Goal: Task Accomplishment & Management: Use online tool/utility

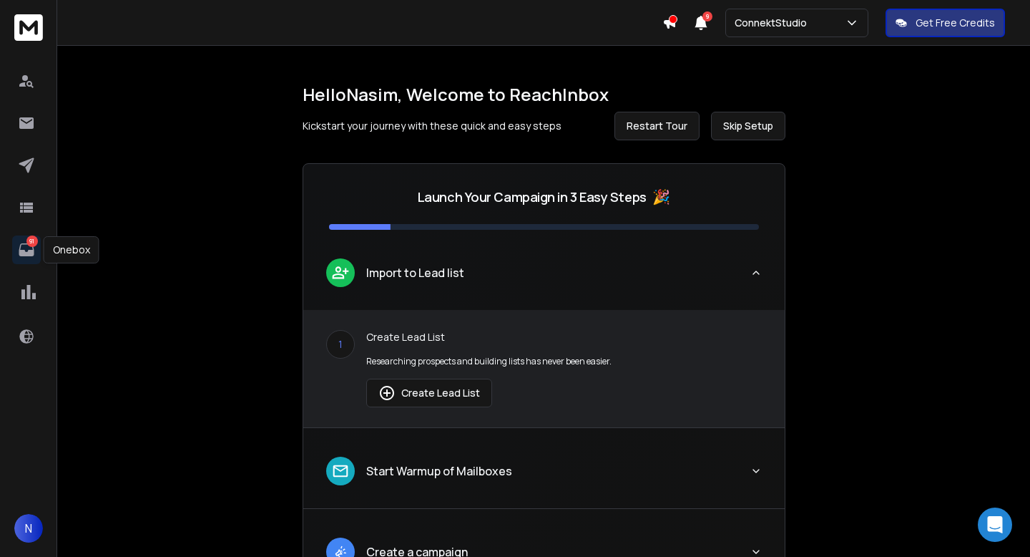
click at [23, 249] on icon at bounding box center [26, 249] width 17 height 17
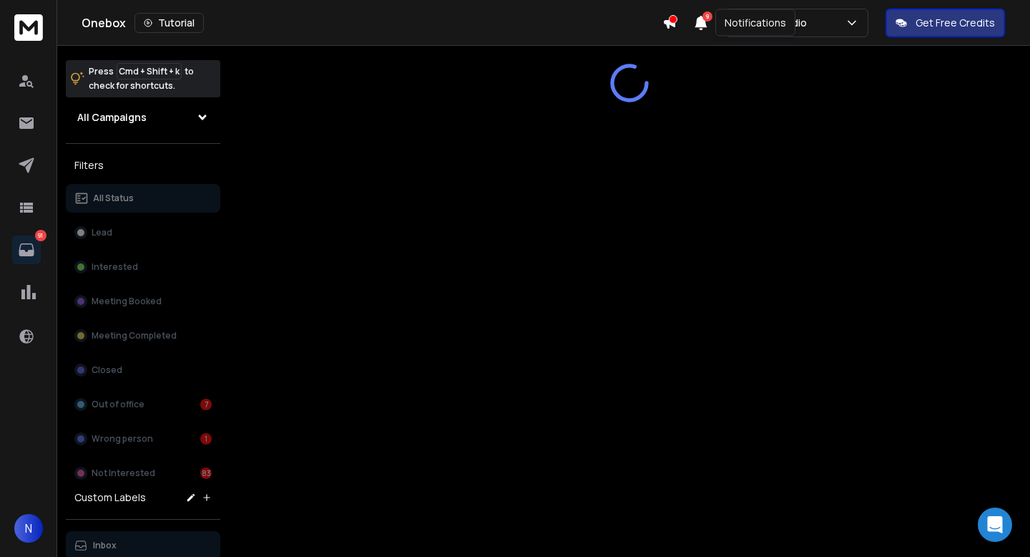
click at [705, 21] on icon at bounding box center [701, 22] width 13 height 14
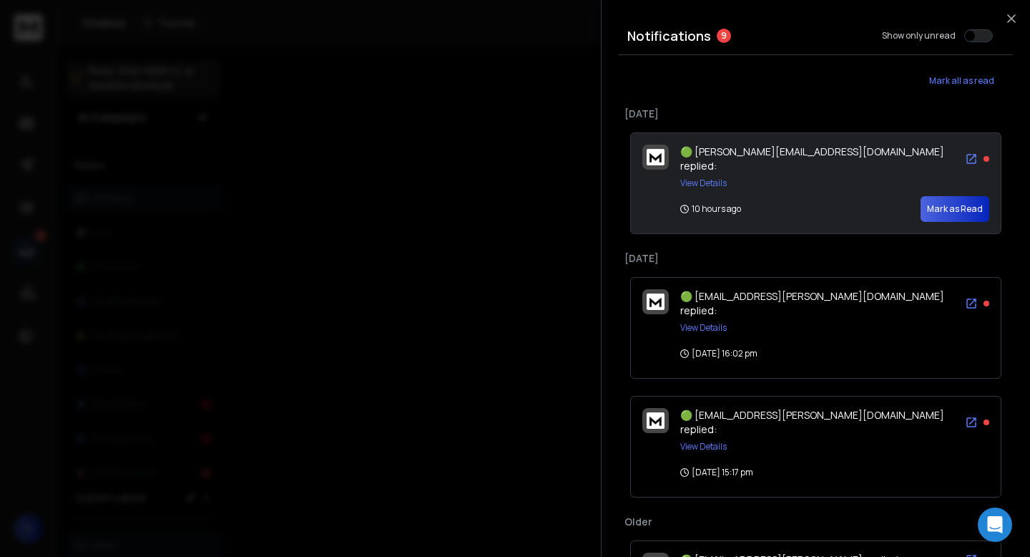
click at [692, 154] on span "🟢 [PERSON_NAME][EMAIL_ADDRESS][DOMAIN_NAME] replied:" at bounding box center [812, 159] width 264 height 28
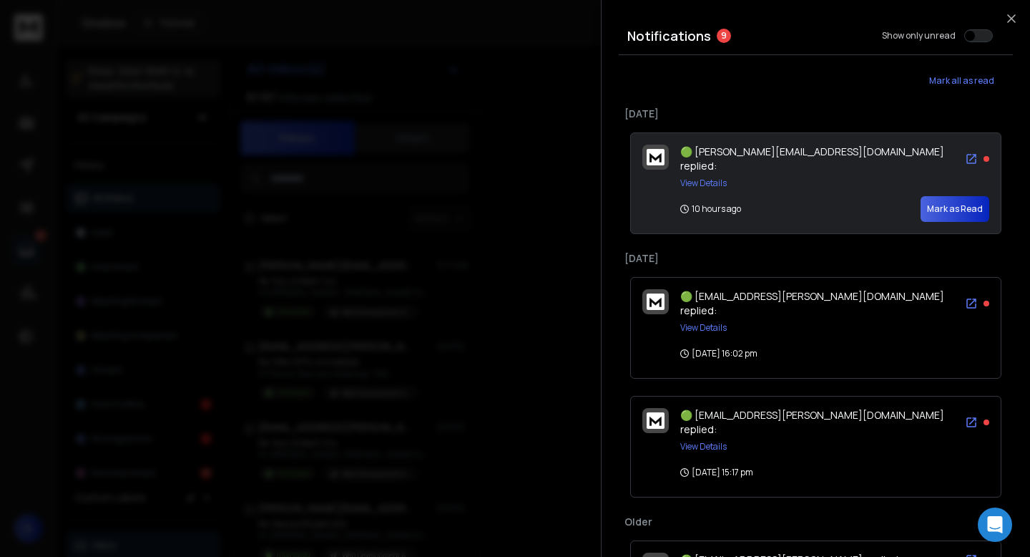
click at [693, 177] on div "View Details" at bounding box center [703, 182] width 47 height 11
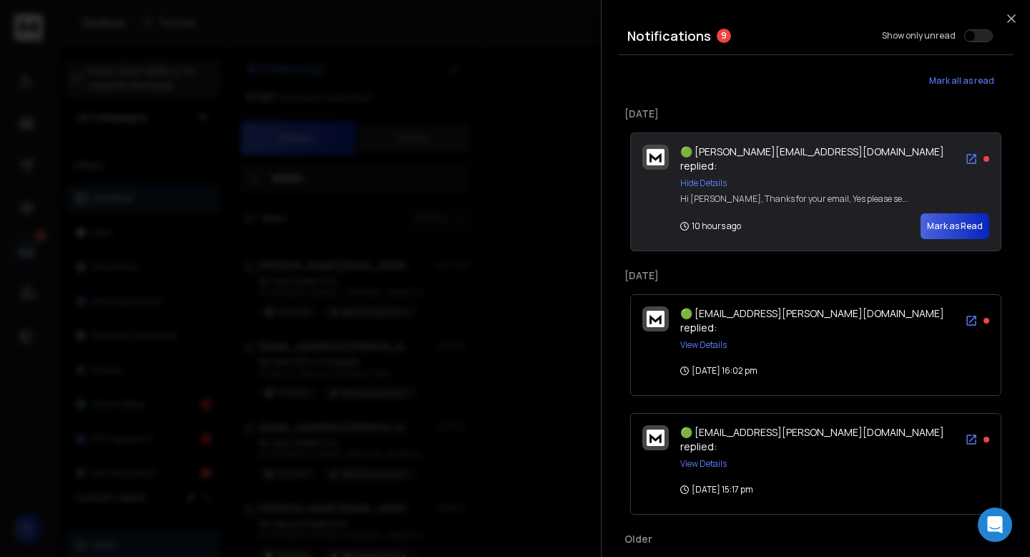
click at [728, 193] on div "Hi [PERSON_NAME], Thanks for your email, Yes please se..." at bounding box center [794, 198] width 228 height 11
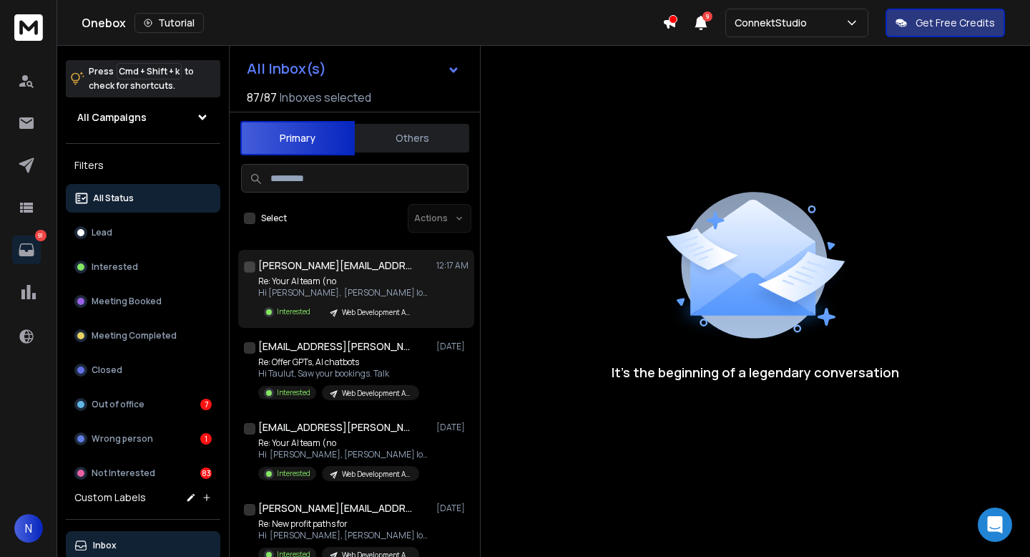
click at [361, 293] on p "Hi [PERSON_NAME], [PERSON_NAME] looped me in" at bounding box center [344, 292] width 172 height 11
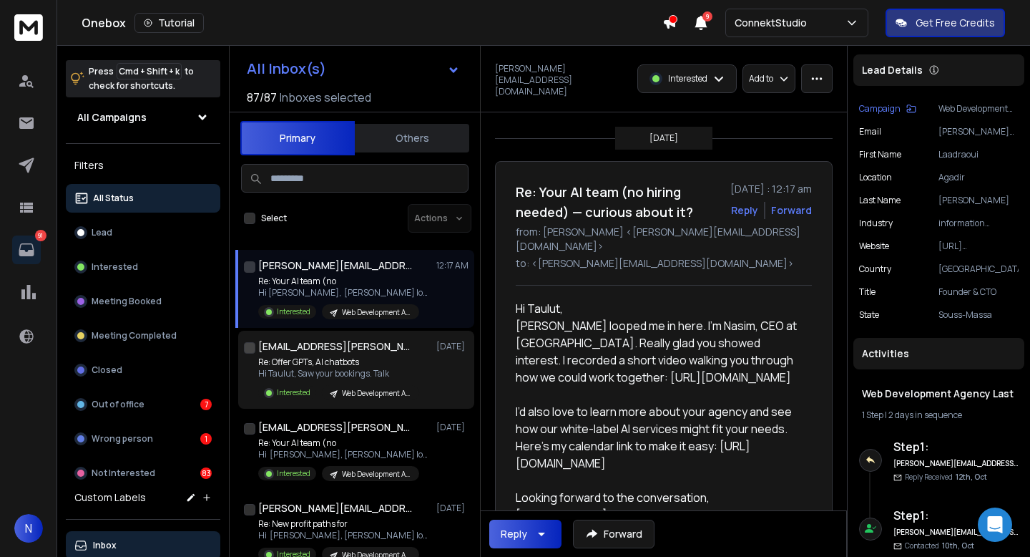
click at [338, 352] on h1 "[EMAIL_ADDRESS][PERSON_NAME][DOMAIN_NAME]" at bounding box center [336, 346] width 157 height 14
